Goal: Communication & Community: Answer question/provide support

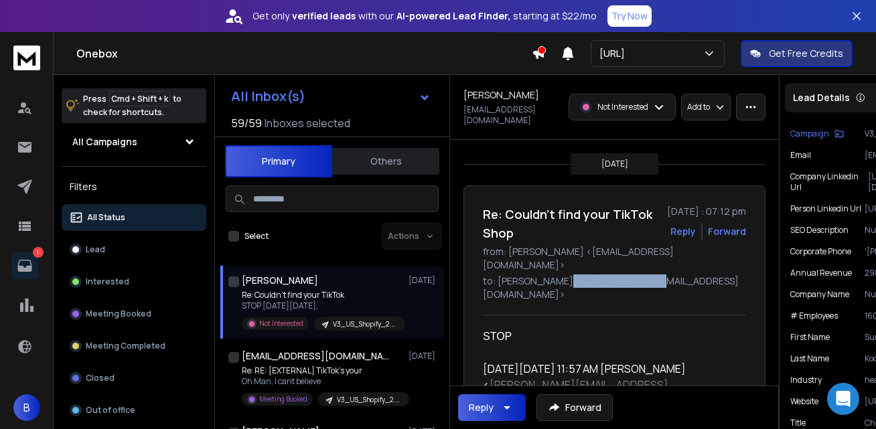
drag, startPoint x: 553, startPoint y: 257, endPoint x: 638, endPoint y: 258, distance: 85.0
click at [638, 275] on p "to: [PERSON_NAME] <[PERSON_NAME][EMAIL_ADDRESS][DOMAIN_NAME]>" at bounding box center [614, 288] width 263 height 27
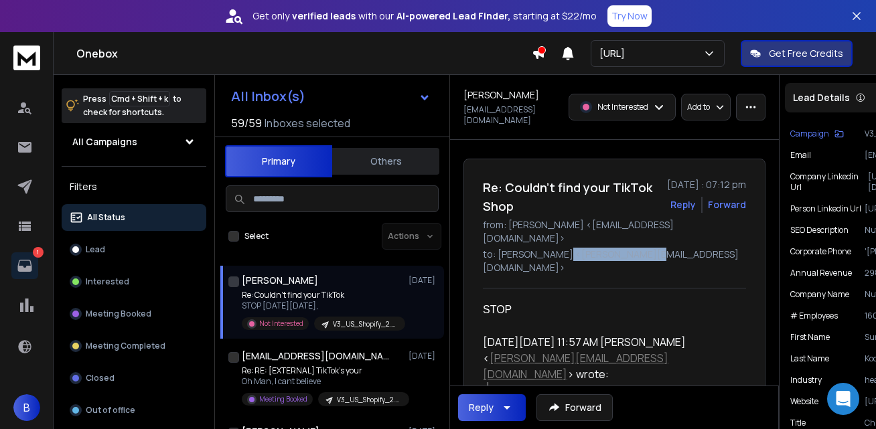
scroll to position [29, 0]
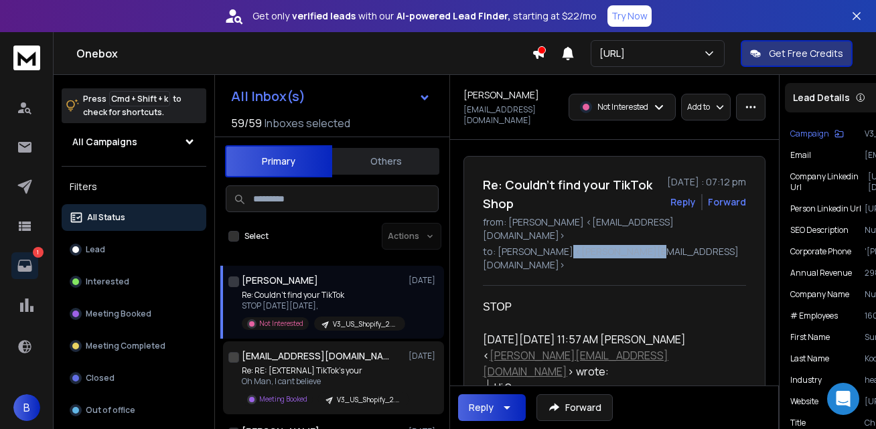
click at [295, 361] on h1 "[EMAIL_ADDRESS][DOMAIN_NAME]" at bounding box center [315, 356] width 147 height 13
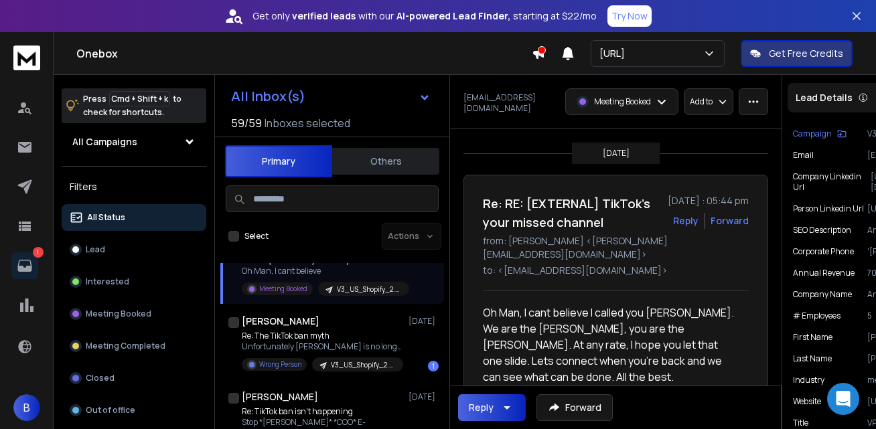
scroll to position [139, 0]
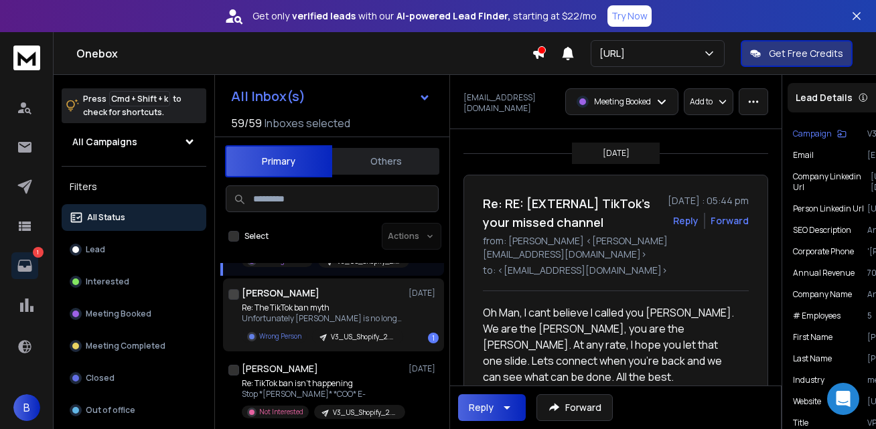
click at [343, 309] on p "Re: The TikTok ban myth" at bounding box center [322, 308] width 161 height 11
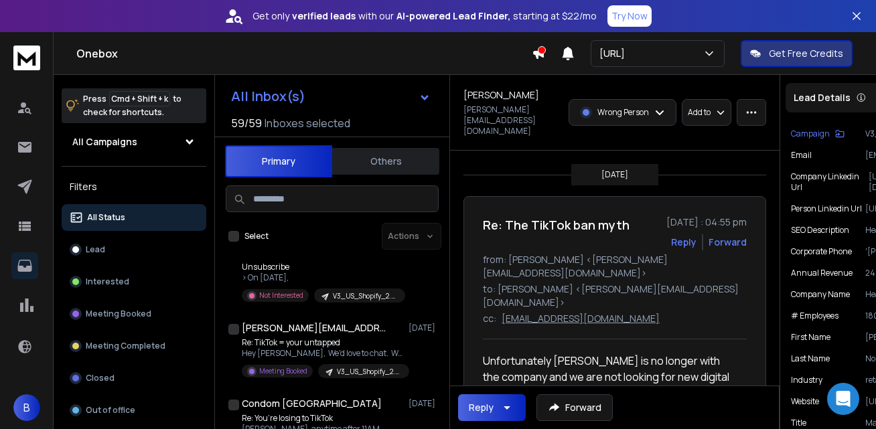
scroll to position [339, 0]
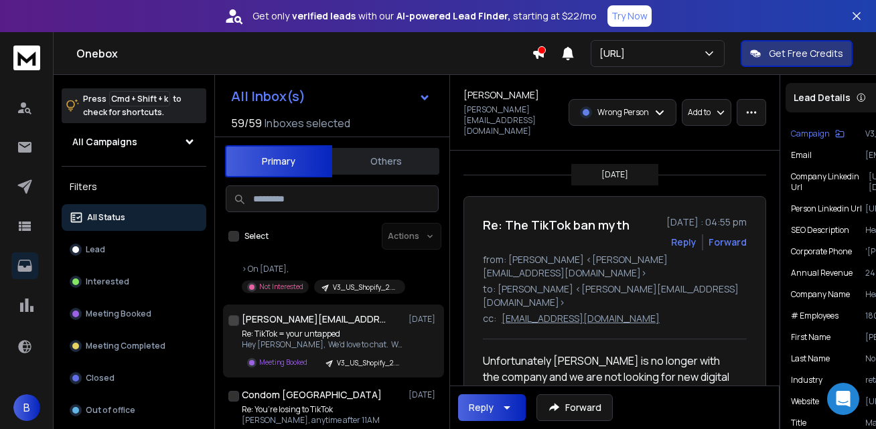
click at [291, 332] on p "Re: TikTok = your untapped" at bounding box center [322, 334] width 161 height 11
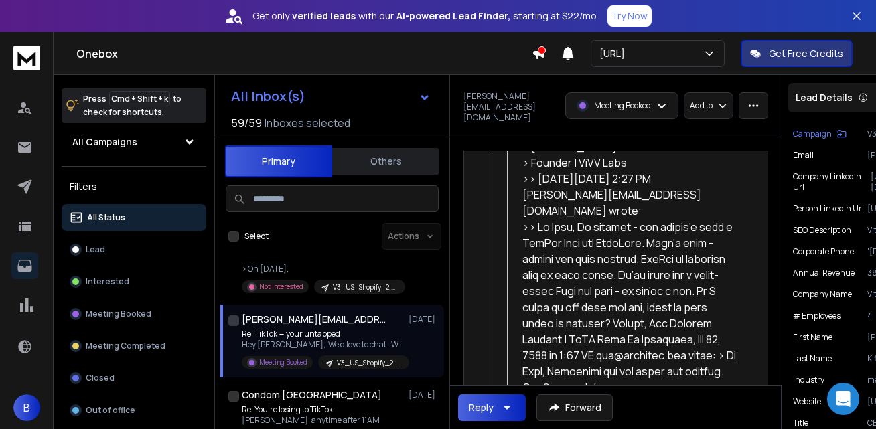
scroll to position [2008, 0]
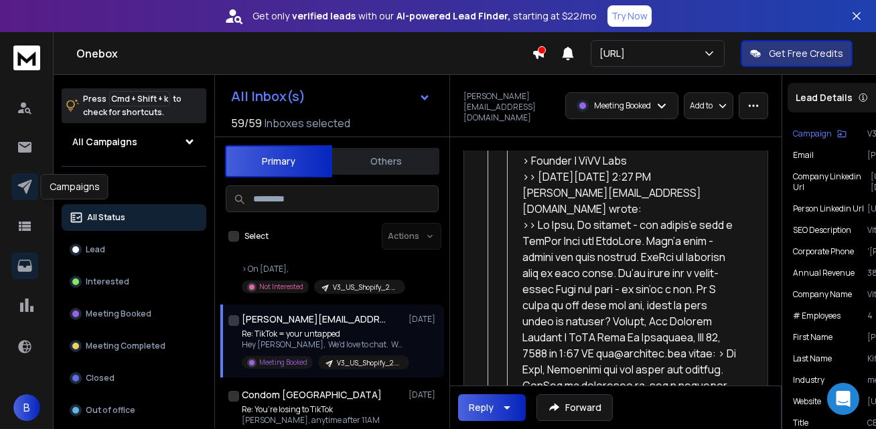
click at [21, 185] on icon at bounding box center [24, 186] width 14 height 14
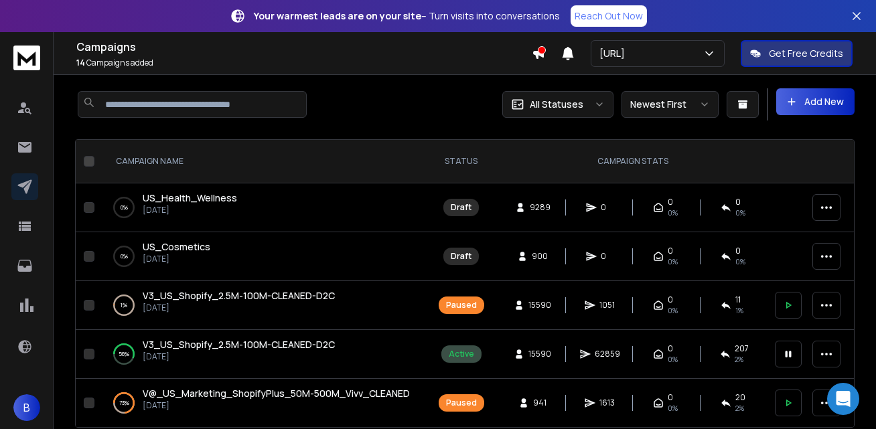
click at [185, 201] on span "US_Health_Wellness" at bounding box center [190, 198] width 94 height 13
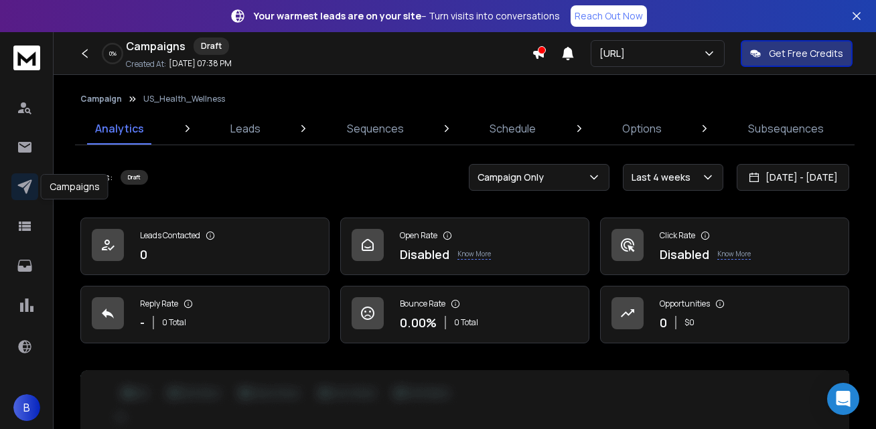
click at [27, 181] on icon at bounding box center [24, 186] width 14 height 14
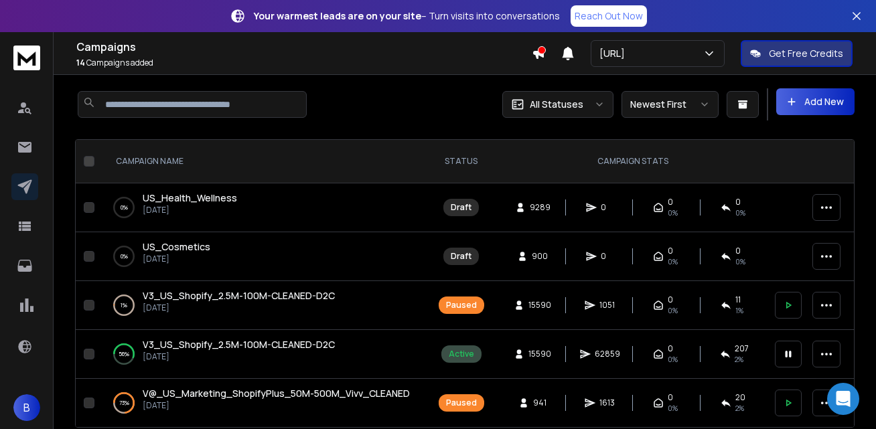
click at [200, 198] on span "US_Health_Wellness" at bounding box center [190, 198] width 94 height 13
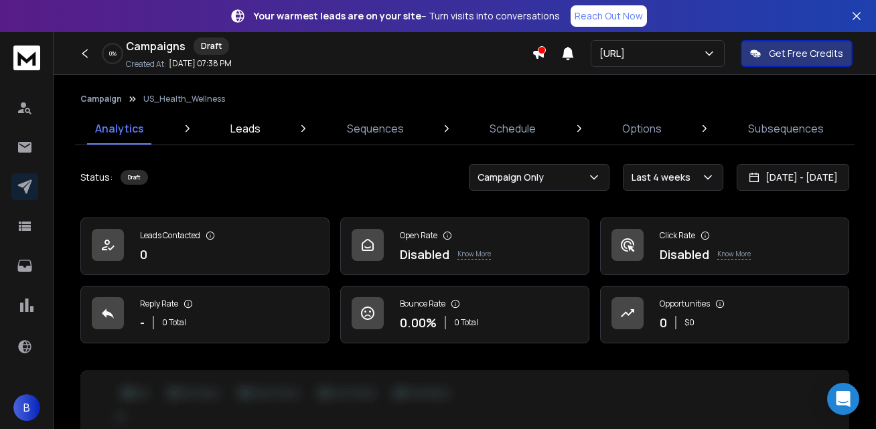
click at [242, 128] on p "Leads" at bounding box center [245, 129] width 30 height 16
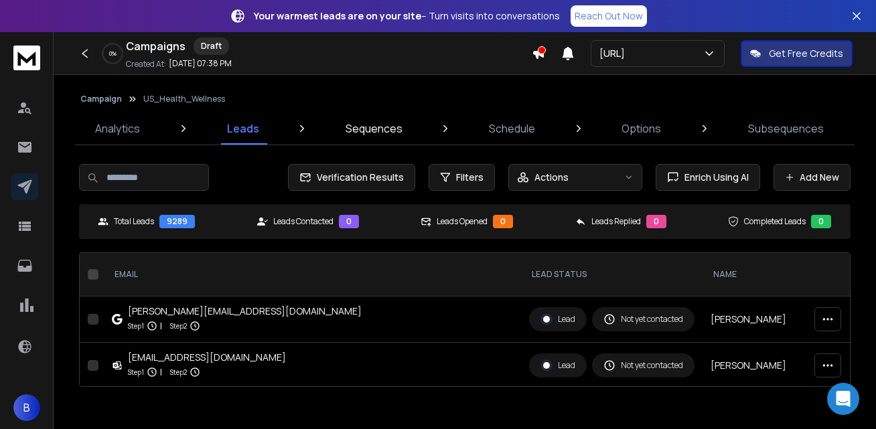
click at [375, 130] on p "Sequences" at bounding box center [374, 129] width 57 height 16
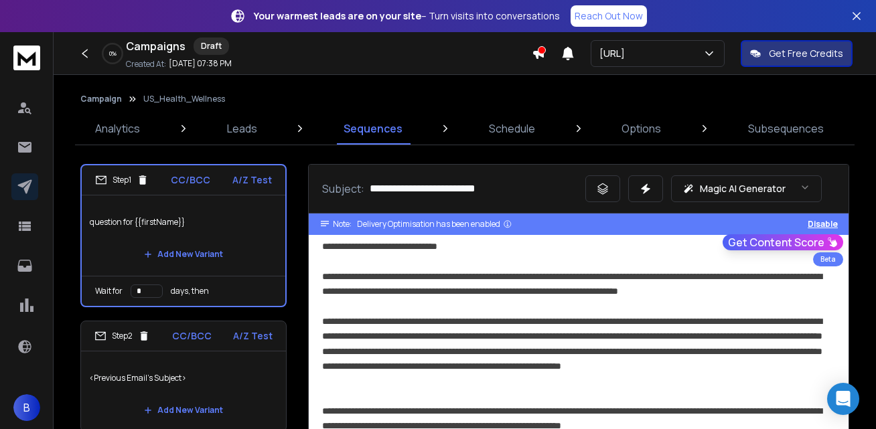
scroll to position [13, 0]
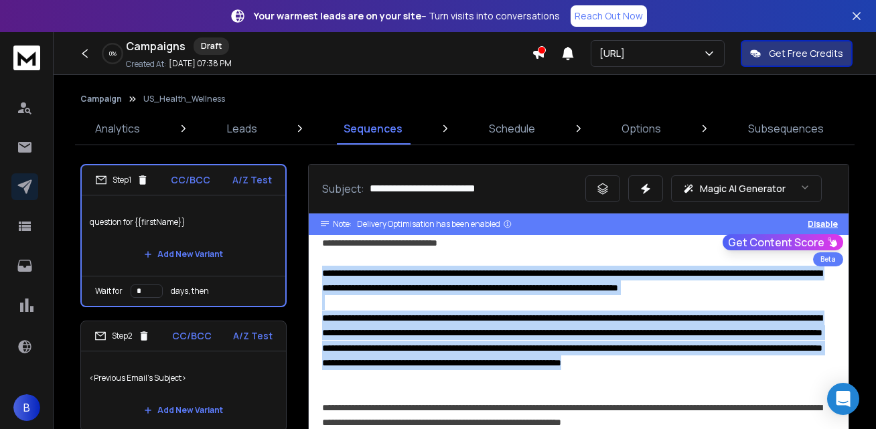
drag, startPoint x: 323, startPoint y: 271, endPoint x: 572, endPoint y: 374, distance: 268.7
click at [572, 374] on div "**********" at bounding box center [579, 364] width 540 height 258
click at [369, 271] on div "**********" at bounding box center [578, 281] width 513 height 30
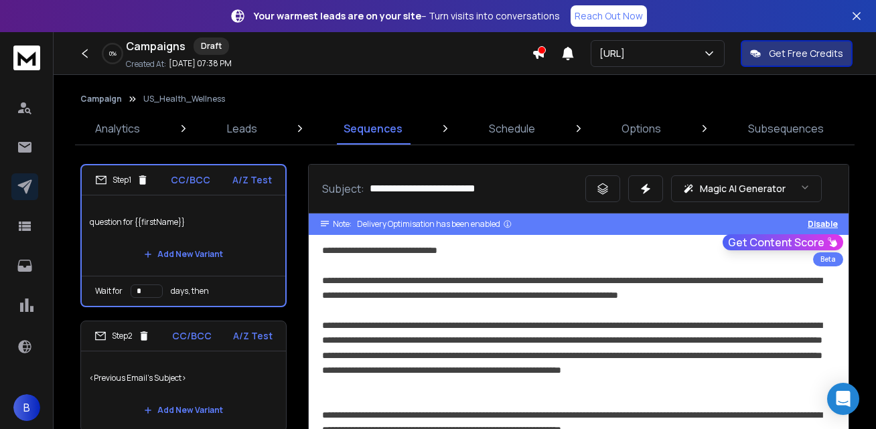
scroll to position [0, 0]
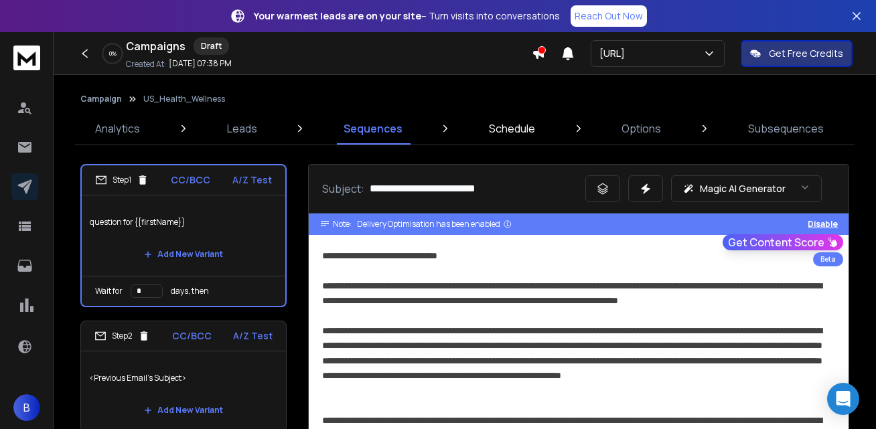
click at [514, 125] on p "Schedule" at bounding box center [512, 129] width 46 height 16
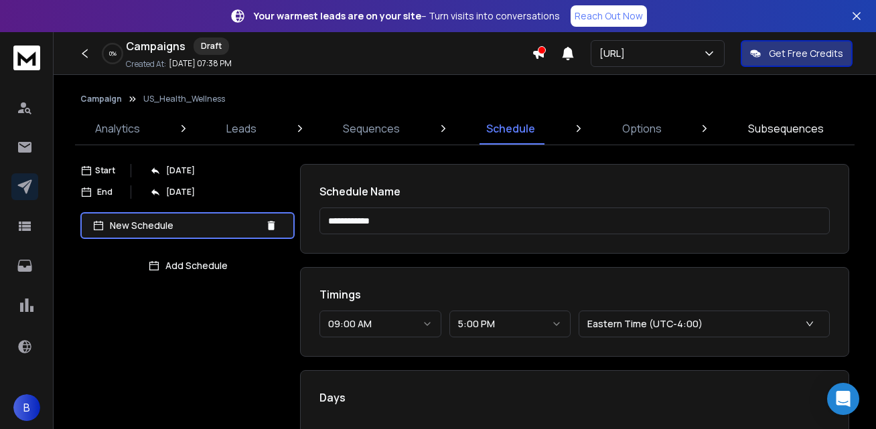
click at [770, 126] on p "Subsequences" at bounding box center [786, 129] width 76 height 16
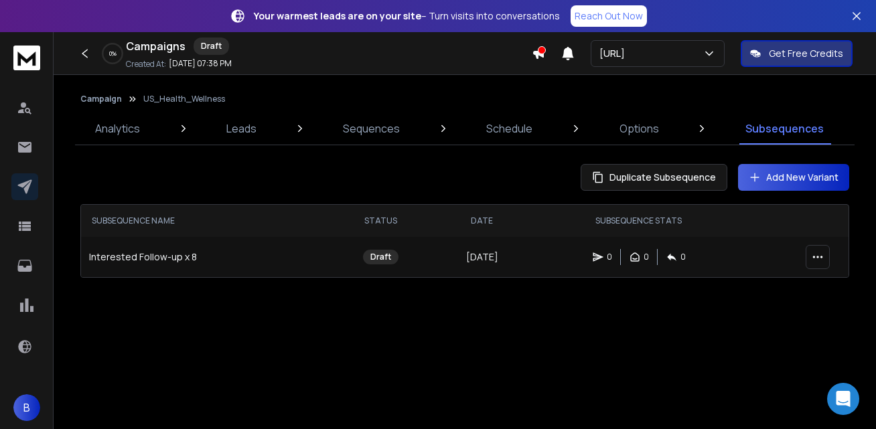
click at [156, 255] on td "Interested Follow-up x 8" at bounding box center [204, 257] width 246 height 40
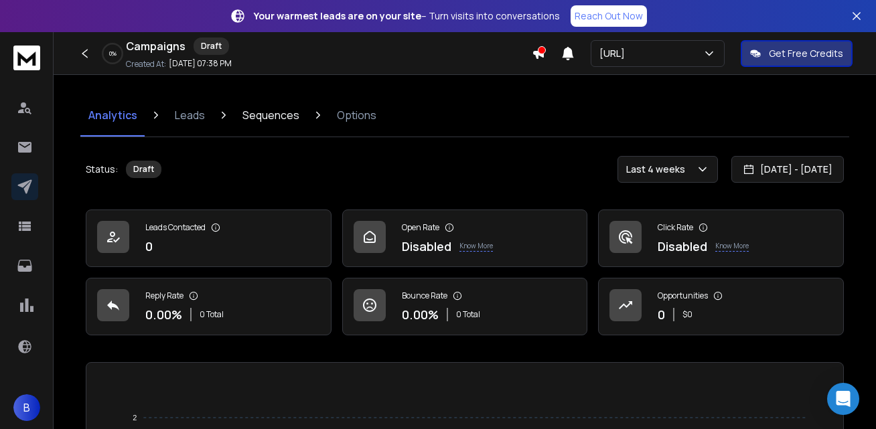
click at [281, 115] on p "Sequences" at bounding box center [270, 115] width 57 height 16
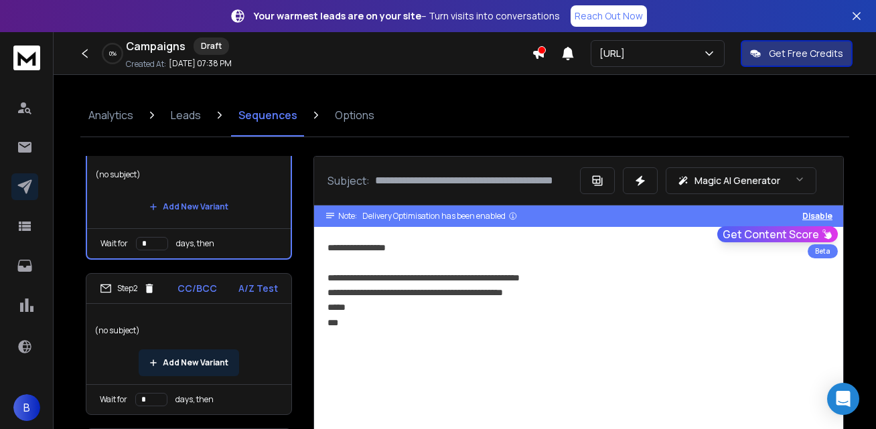
scroll to position [103, 0]
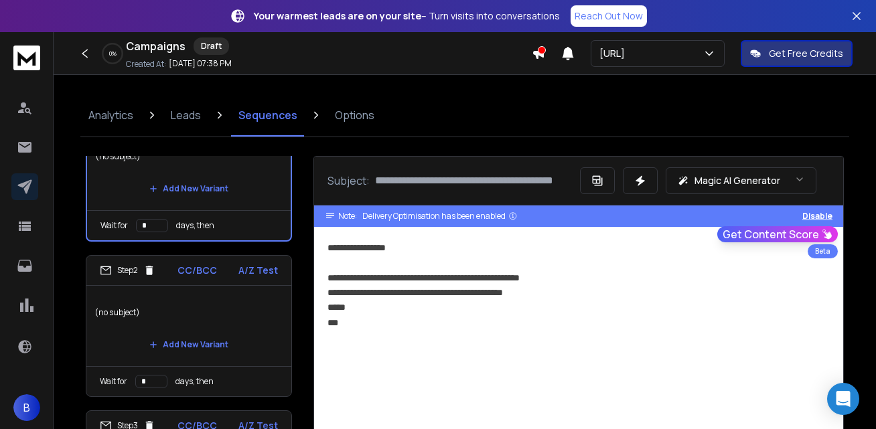
click at [194, 325] on p "(no subject)" at bounding box center [188, 312] width 189 height 37
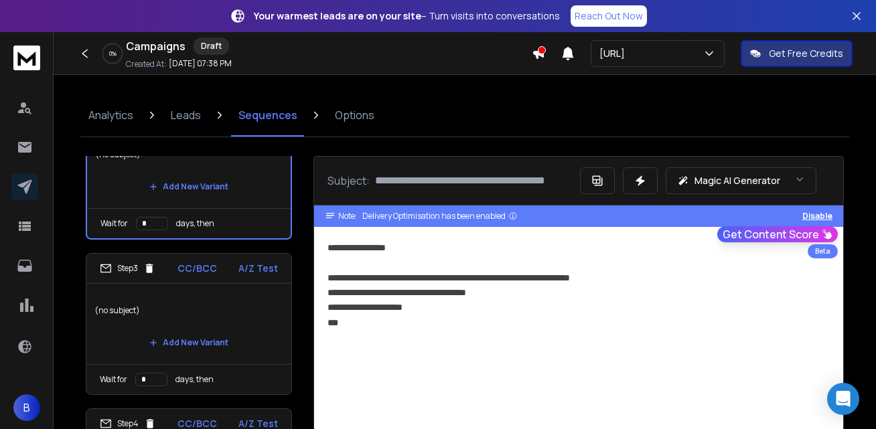
scroll to position [274, 0]
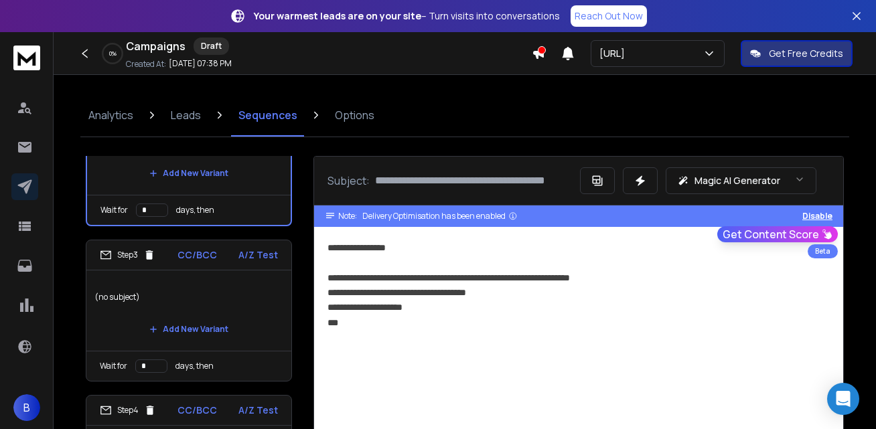
click at [232, 307] on p "(no subject)" at bounding box center [188, 297] width 189 height 37
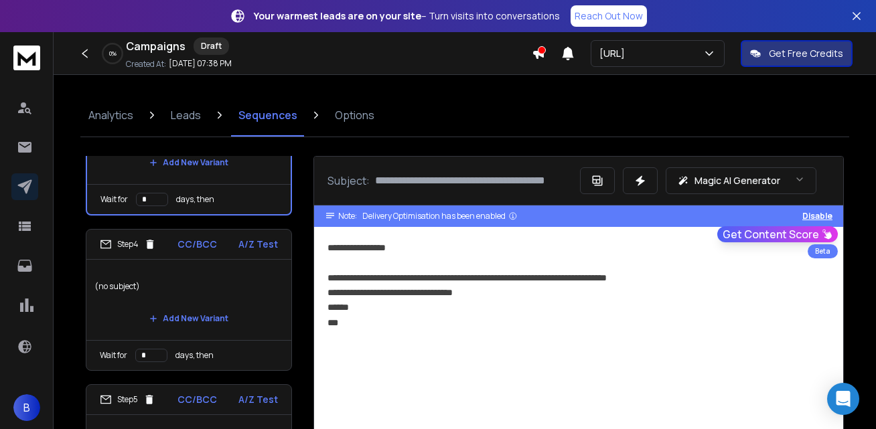
scroll to position [443, 0]
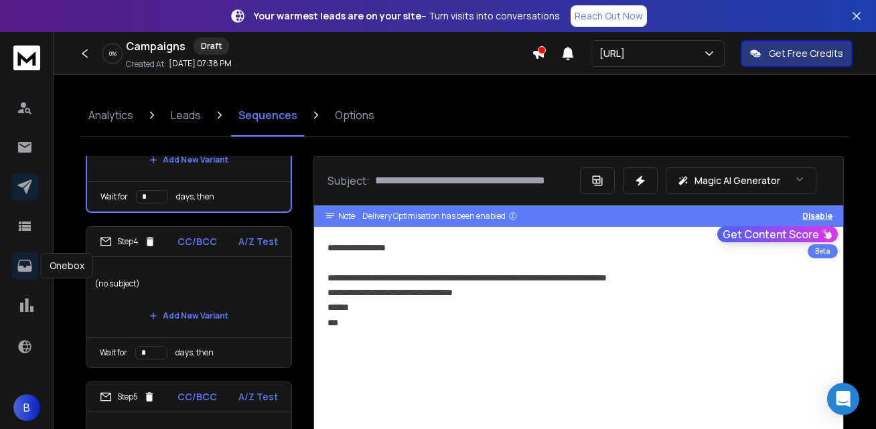
click at [27, 269] on icon at bounding box center [24, 266] width 14 height 12
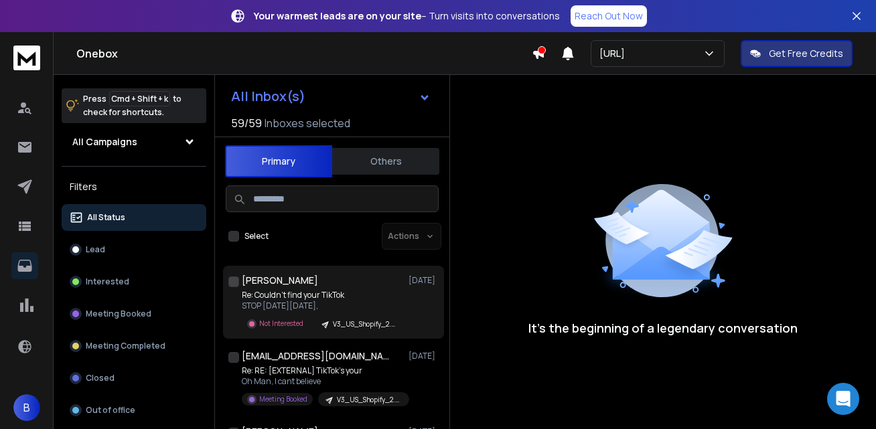
click at [315, 288] on div "[PERSON_NAME] [DATE] Re: Couldn’t find your TikTok STOP [DATE][DATE], Not Inter…" at bounding box center [340, 302] width 197 height 57
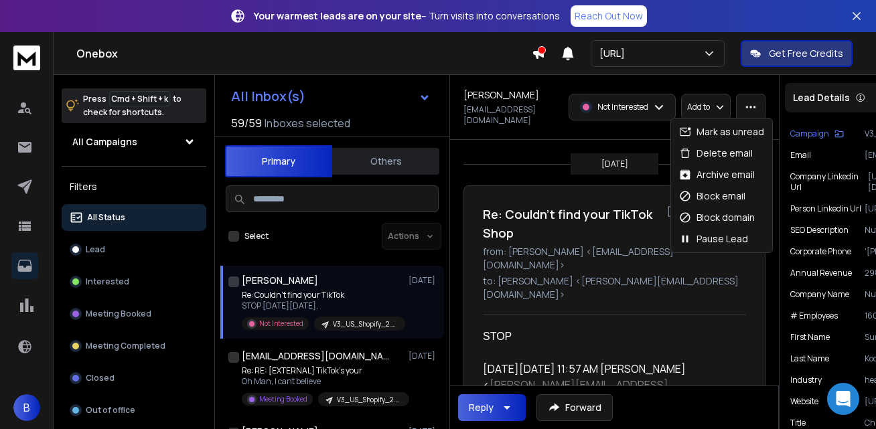
click at [756, 106] on icon "button" at bounding box center [751, 107] width 10 height 2
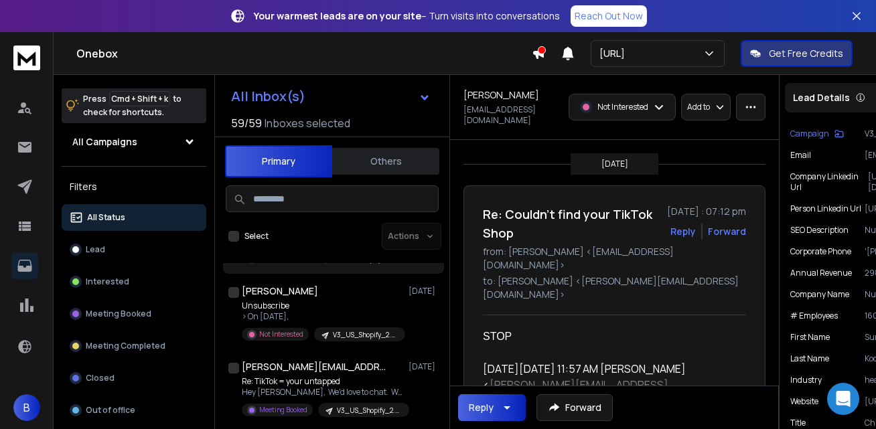
scroll to position [313, 0]
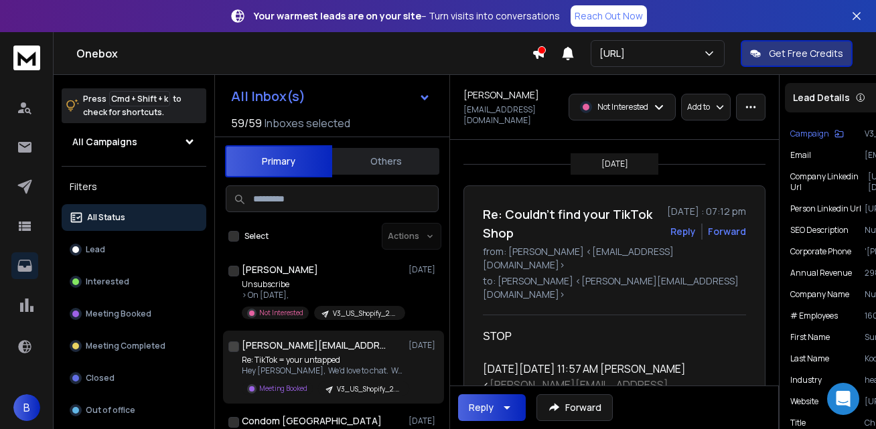
click at [342, 358] on p "Re: TikTok = your untapped" at bounding box center [322, 360] width 161 height 11
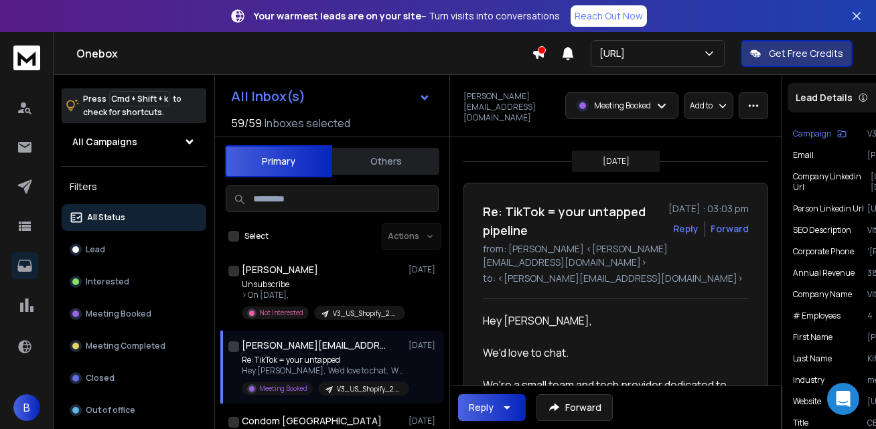
click at [667, 101] on icon at bounding box center [661, 105] width 11 height 11
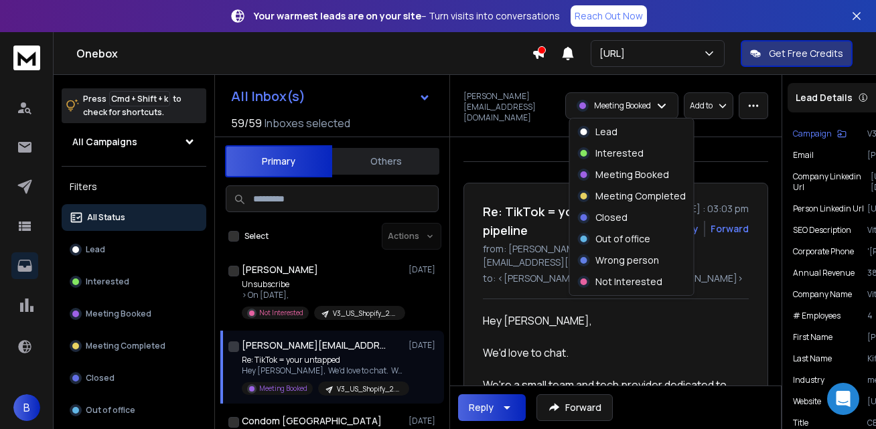
click at [553, 345] on div "We'd love to chat." at bounding box center [610, 361] width 255 height 32
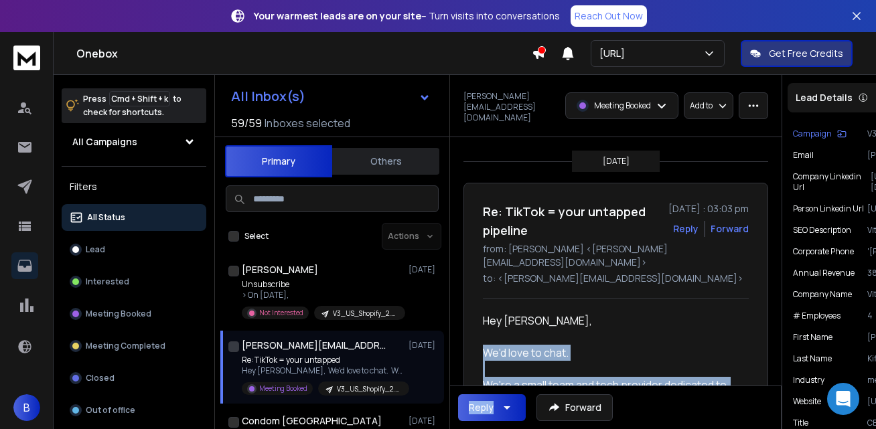
drag, startPoint x: 485, startPoint y: 328, endPoint x: 618, endPoint y: 386, distance: 144.5
click at [618, 386] on div "[PERSON_NAME][EMAIL_ADDRESS][DOMAIN_NAME] Meeting Booked Add to Meeting Booked …" at bounding box center [615, 289] width 331 height 429
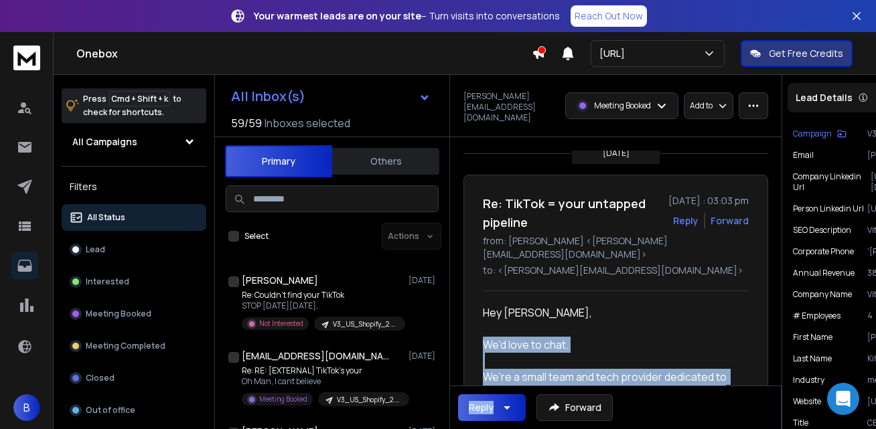
scroll to position [0, 0]
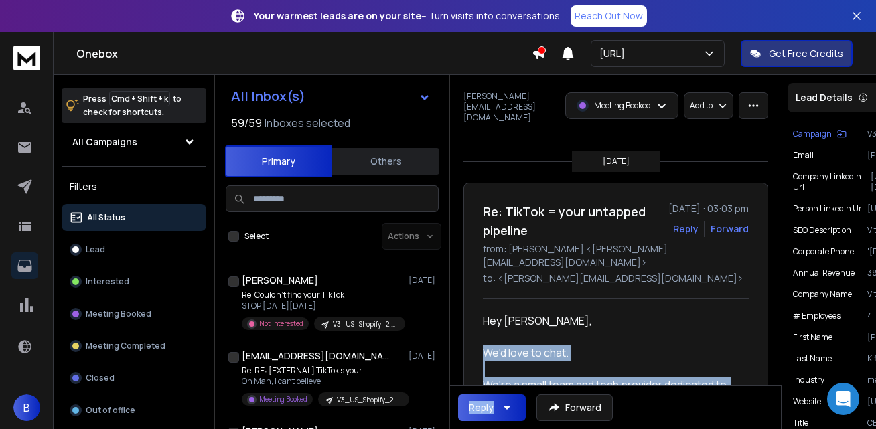
click at [555, 345] on div "We'd love to chat." at bounding box center [610, 361] width 255 height 32
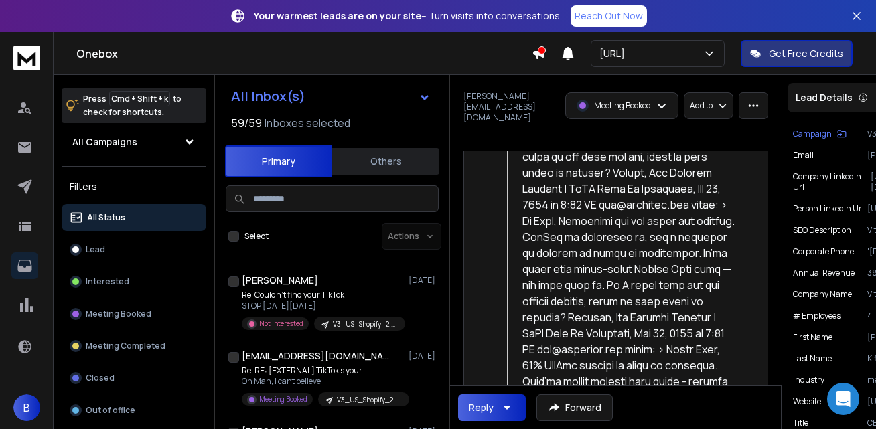
scroll to position [2117, 0]
